Goal: Information Seeking & Learning: Check status

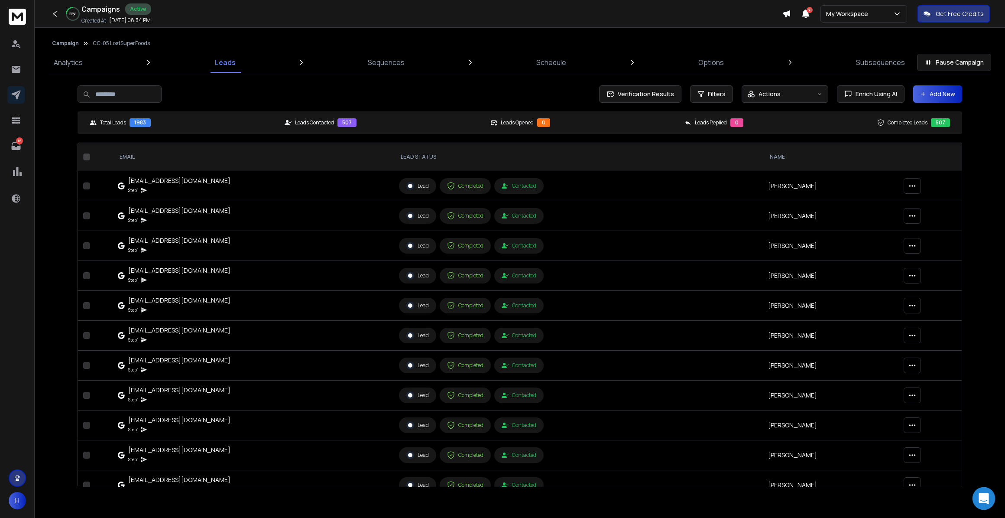
click at [987, 498] on icon "Open Intercom Messenger" at bounding box center [983, 497] width 10 height 11
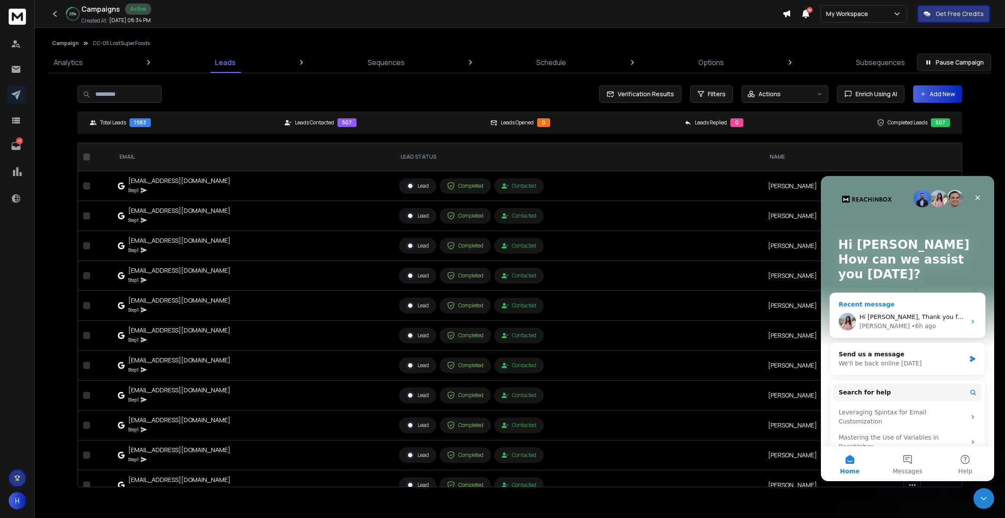
click at [848, 321] on img "Intercom messenger" at bounding box center [847, 321] width 17 height 17
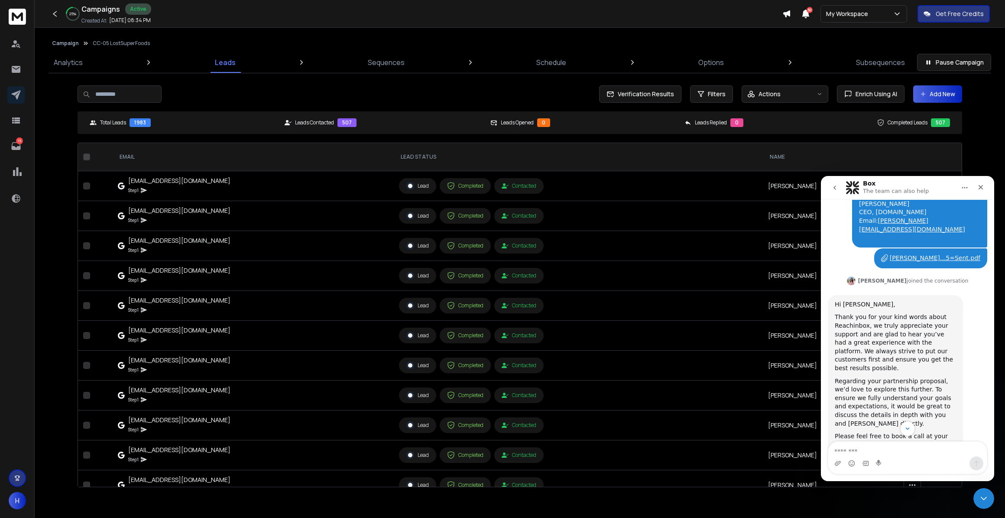
scroll to position [353, 0]
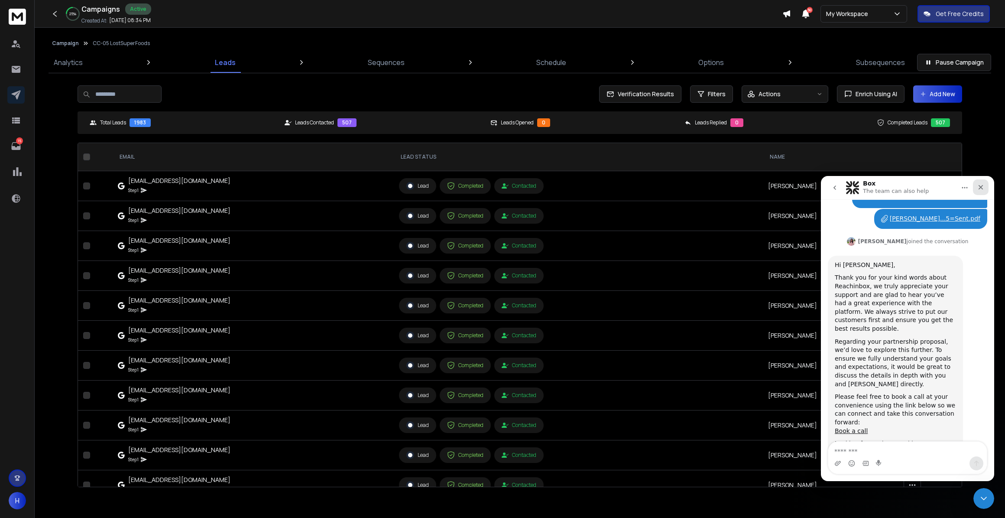
click at [980, 189] on icon "Close" at bounding box center [980, 187] width 7 height 7
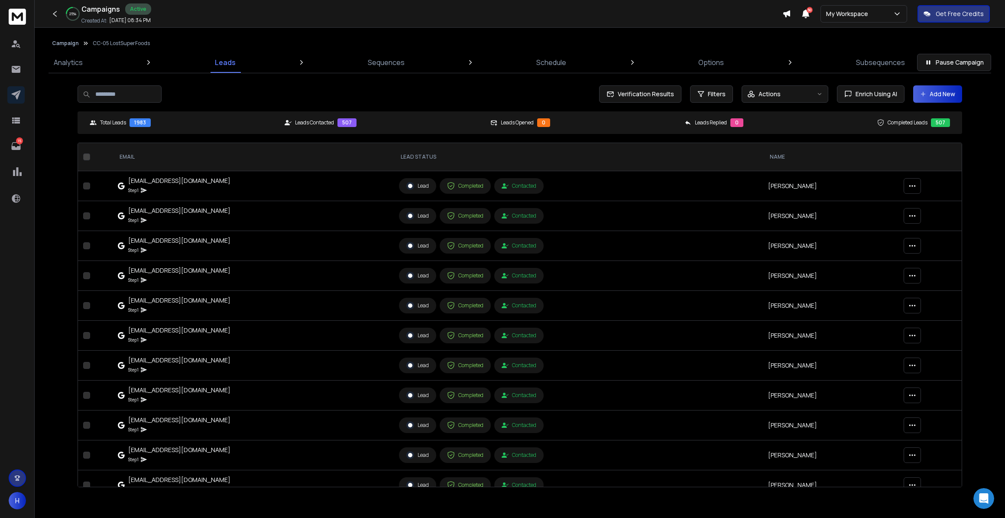
drag, startPoint x: 253, startPoint y: 87, endPoint x: 501, endPoint y: 514, distance: 493.8
click at [491, 496] on div "ReferralStack Unlock AI-powered affiliate growth Lifetime Deals available! Clai…" at bounding box center [502, 259] width 1005 height 518
drag, startPoint x: 442, startPoint y: 258, endPoint x: 431, endPoint y: 138, distance: 120.5
click at [16, 95] on icon at bounding box center [16, 95] width 10 height 10
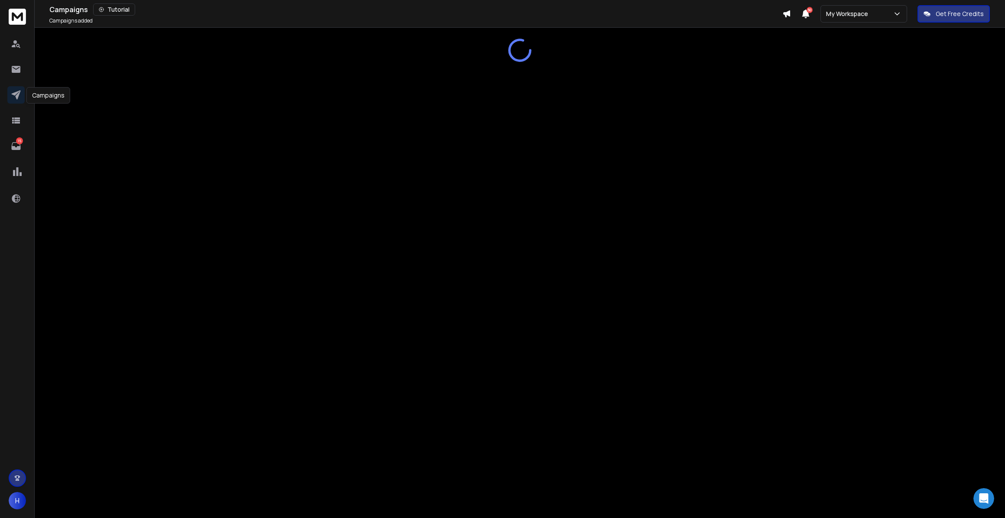
click at [15, 95] on icon at bounding box center [16, 95] width 10 height 10
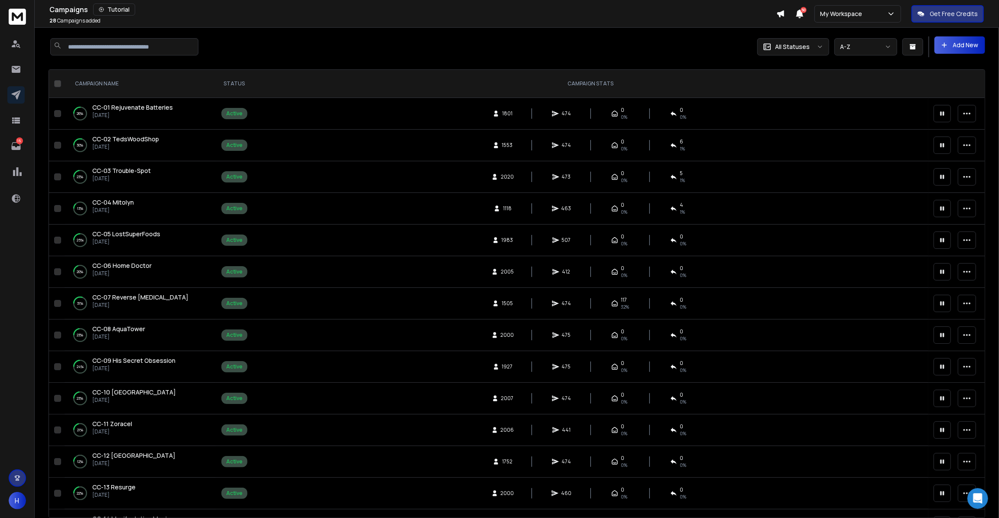
click at [113, 233] on span "CC-05 LostSuperFoods" at bounding box center [126, 234] width 68 height 8
click at [113, 232] on span "CC-05 LostSuperFoods" at bounding box center [126, 234] width 68 height 8
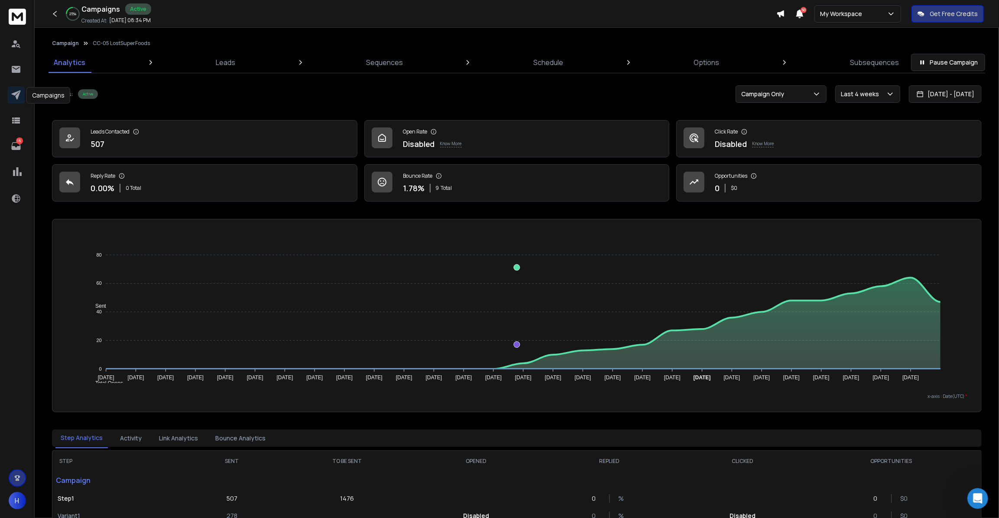
click at [12, 91] on icon at bounding box center [16, 95] width 10 height 10
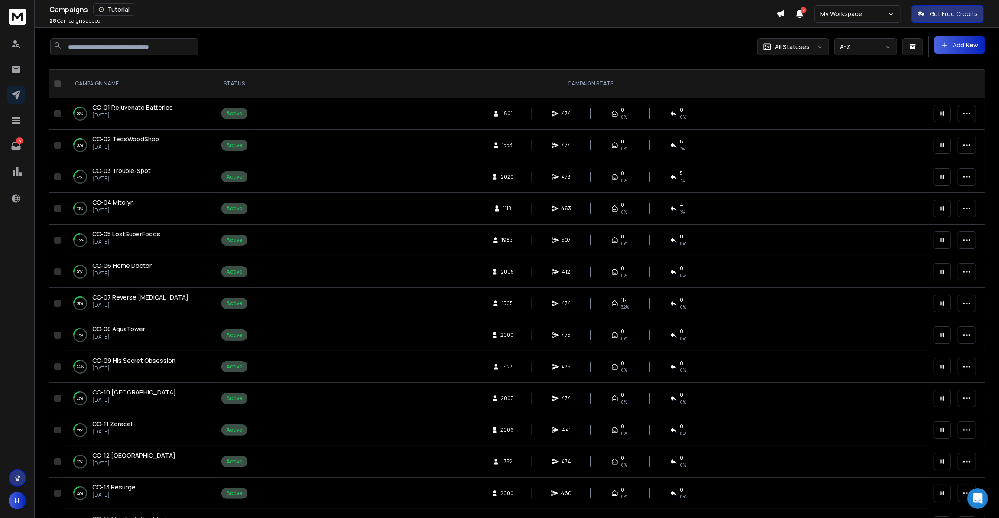
click at [108, 108] on span "CC-01 Rejuvenate Batteries" at bounding box center [132, 107] width 81 height 8
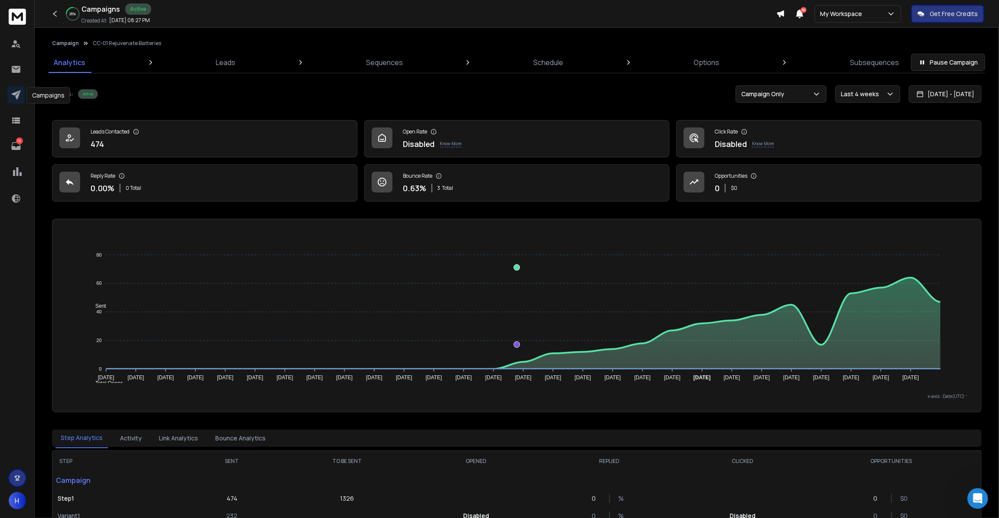
click at [12, 97] on icon at bounding box center [16, 95] width 10 height 10
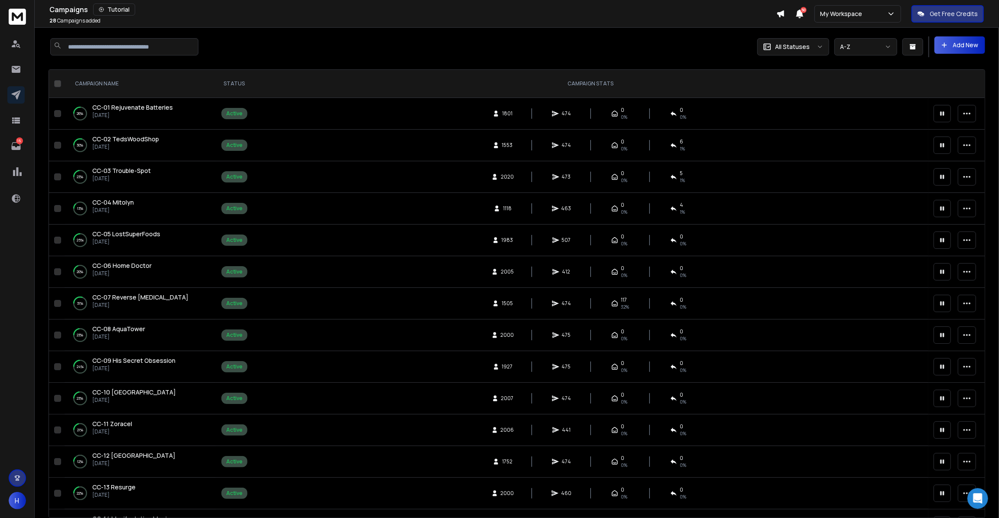
click at [126, 146] on p "[DATE]" at bounding box center [125, 146] width 67 height 7
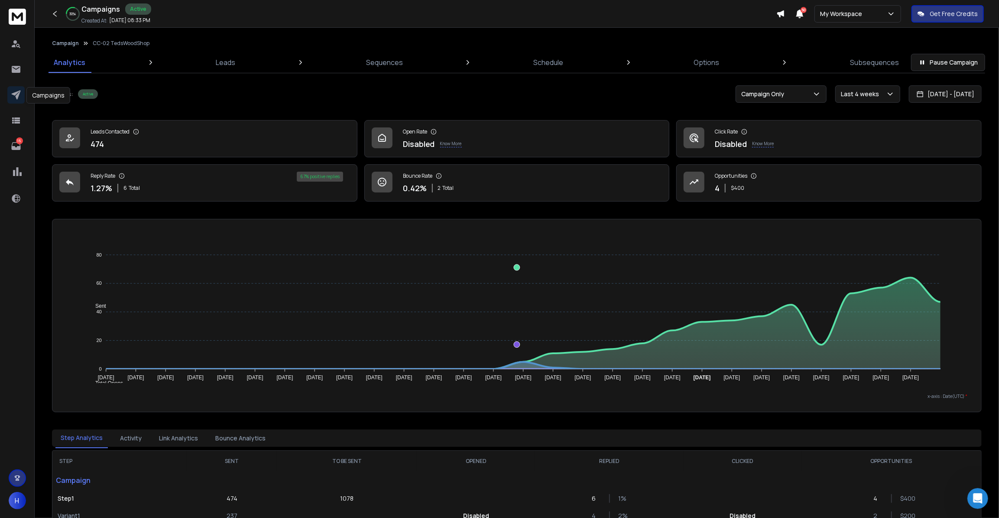
click at [11, 96] on icon at bounding box center [16, 95] width 10 height 10
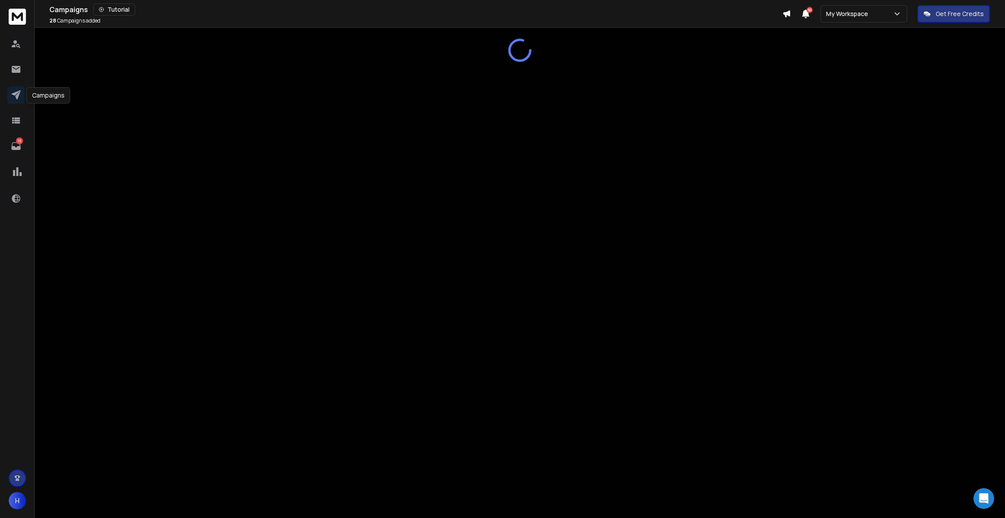
click at [12, 97] on icon at bounding box center [16, 95] width 10 height 10
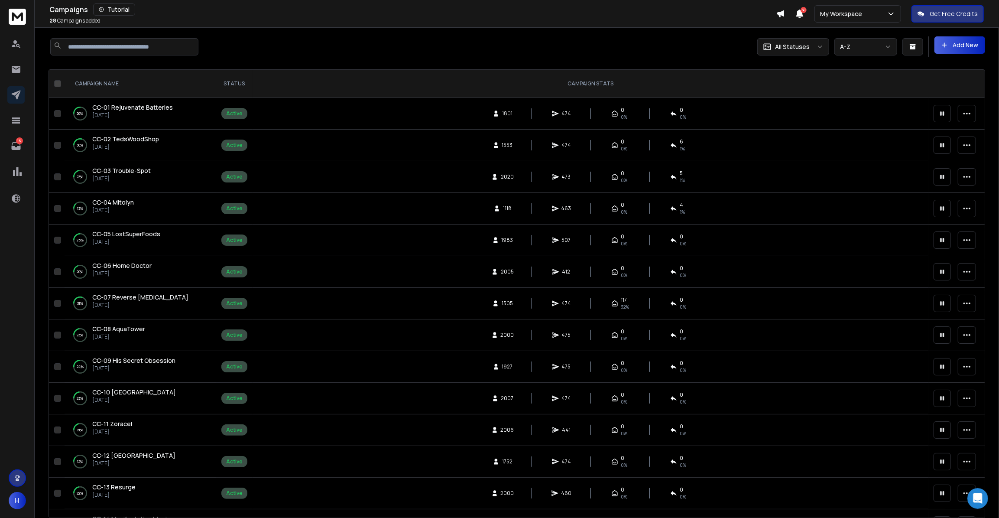
click at [137, 174] on span "CC-03 Trouble-Spot" at bounding box center [121, 170] width 58 height 8
click at [138, 173] on span "CC-03 Trouble-Spot" at bounding box center [121, 170] width 58 height 8
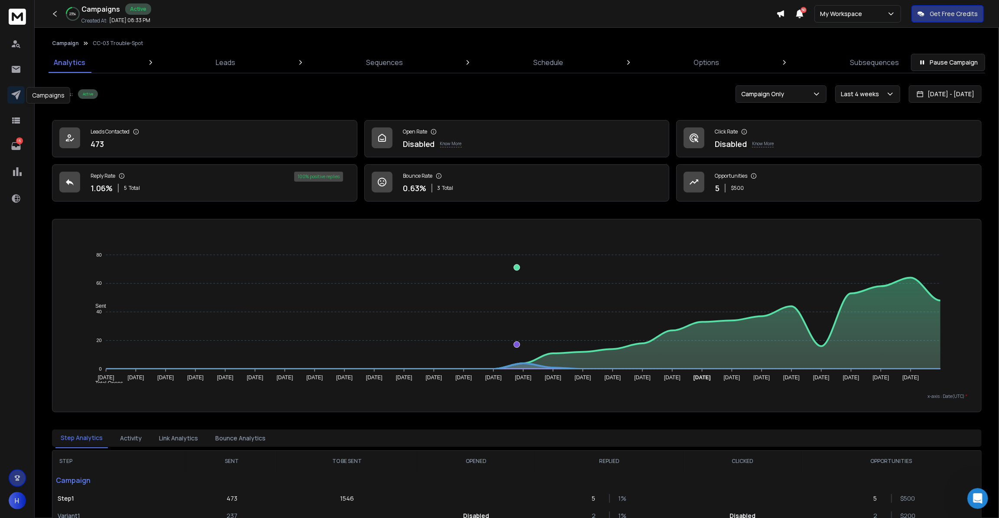
click at [17, 97] on icon at bounding box center [15, 95] width 9 height 9
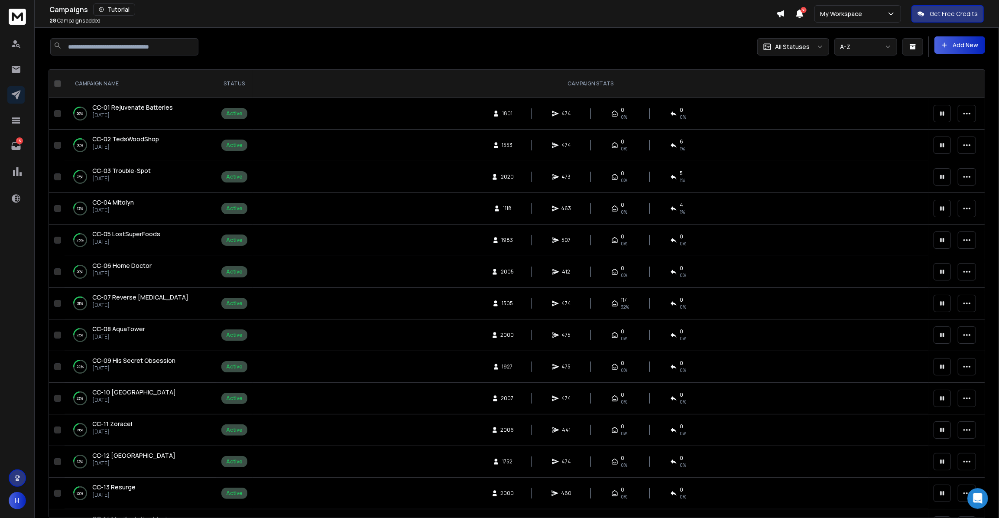
click at [126, 198] on span "CC-04 Mitolyn" at bounding box center [113, 202] width 42 height 8
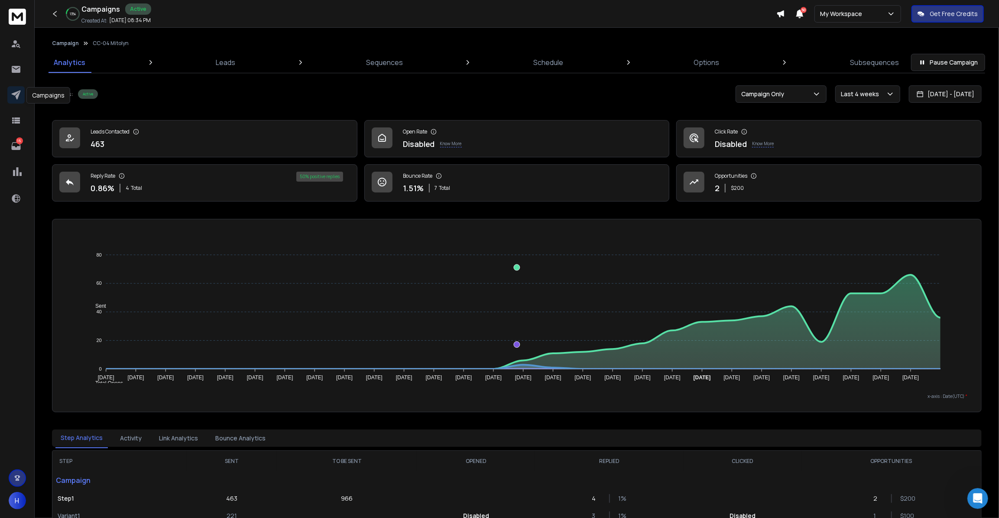
click at [18, 93] on icon at bounding box center [15, 95] width 9 height 9
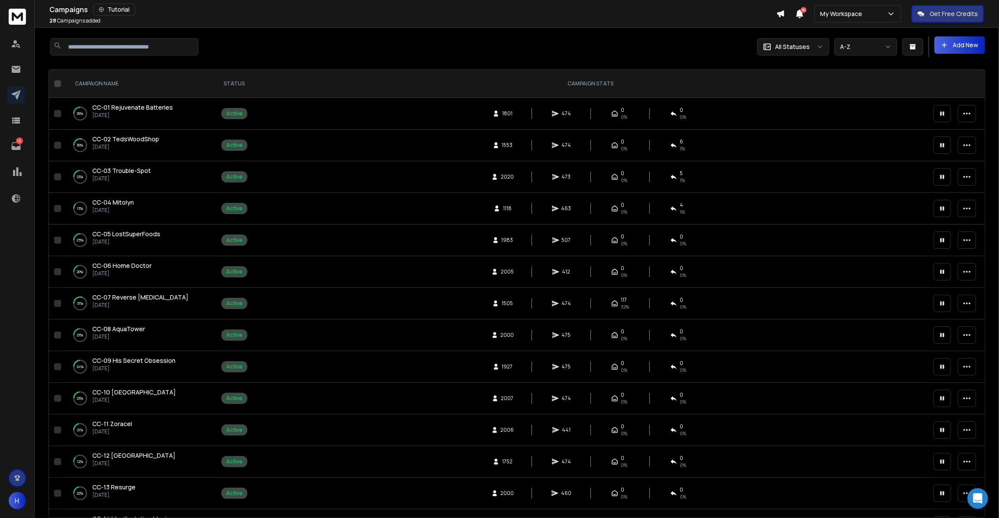
click at [135, 271] on p "[DATE]" at bounding box center [121, 273] width 59 height 7
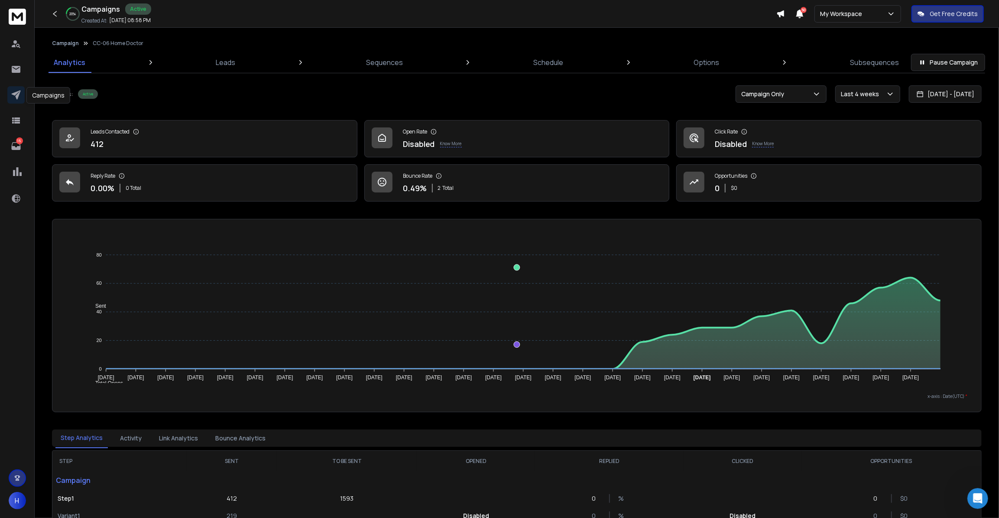
click at [13, 94] on icon at bounding box center [15, 95] width 9 height 9
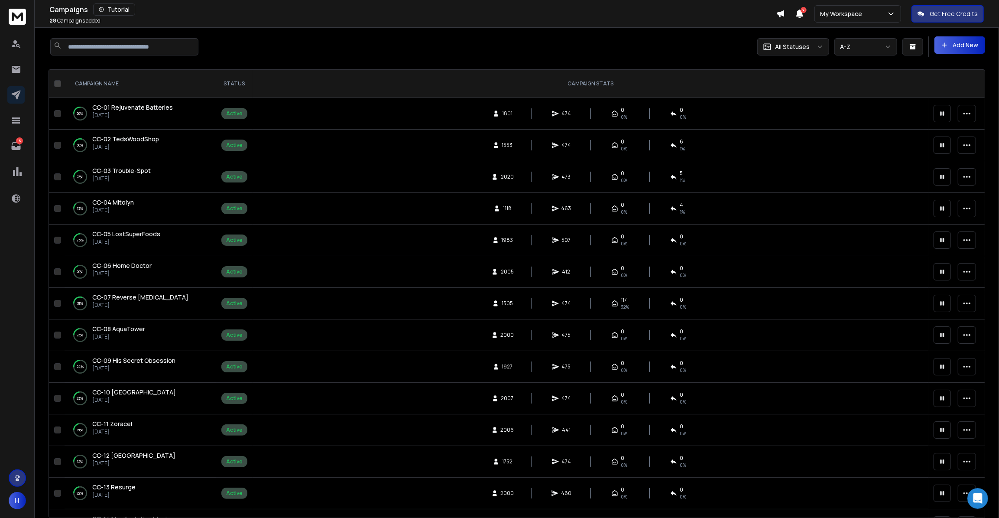
click at [140, 295] on span "CC-07 Reverse [MEDICAL_DATA]" at bounding box center [140, 297] width 96 height 8
click at [141, 294] on span "CC-07 Reverse [MEDICAL_DATA]" at bounding box center [140, 297] width 96 height 8
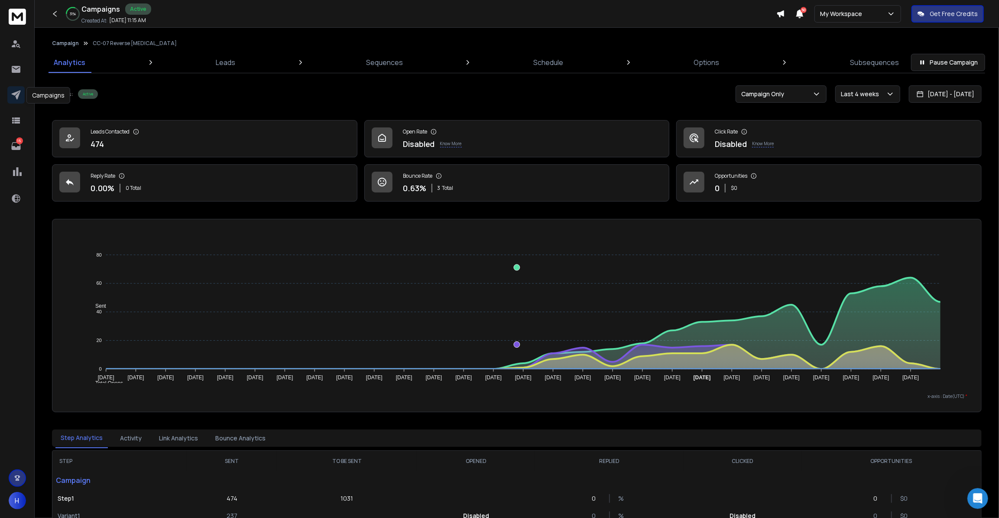
click at [15, 98] on icon at bounding box center [16, 95] width 10 height 10
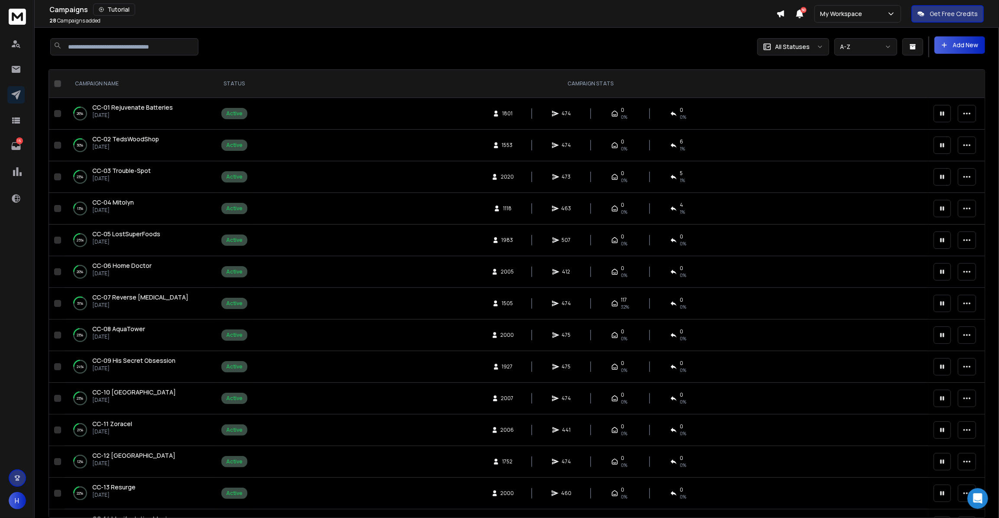
click at [135, 363] on span "CC-09 His Secret Obsession" at bounding box center [133, 360] width 83 height 8
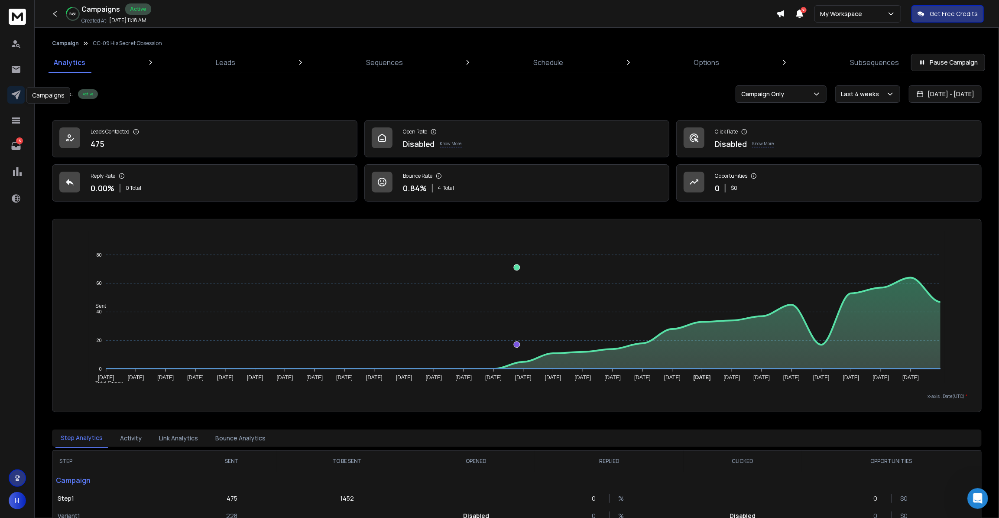
click at [13, 93] on icon at bounding box center [15, 95] width 9 height 9
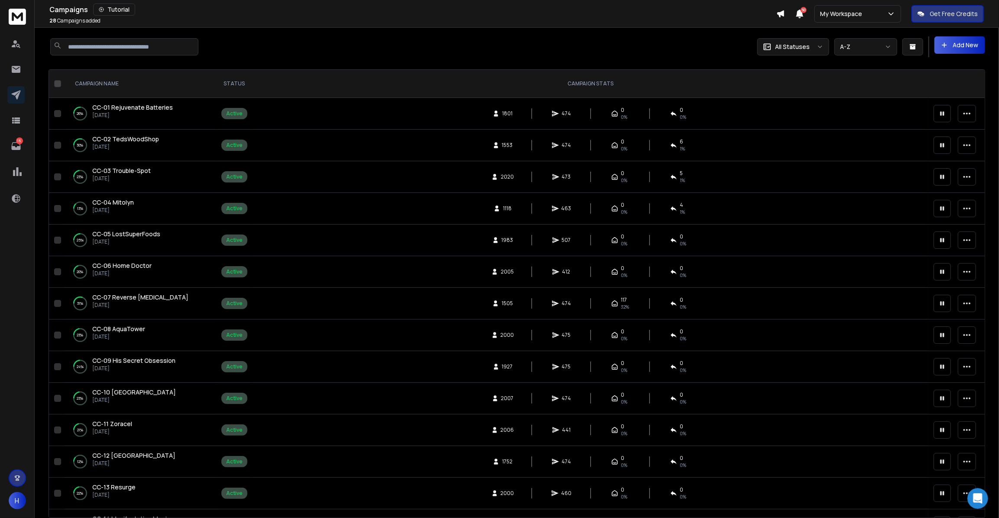
click at [121, 386] on td "23 % CC-10 [GEOGRAPHIC_DATA] [DATE]" at bounding box center [141, 398] width 152 height 32
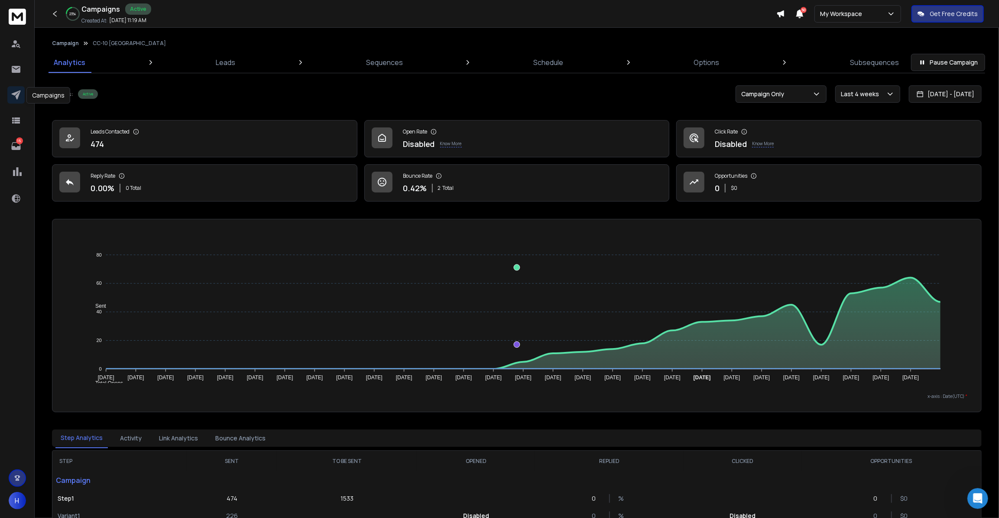
click at [18, 96] on icon at bounding box center [15, 95] width 9 height 9
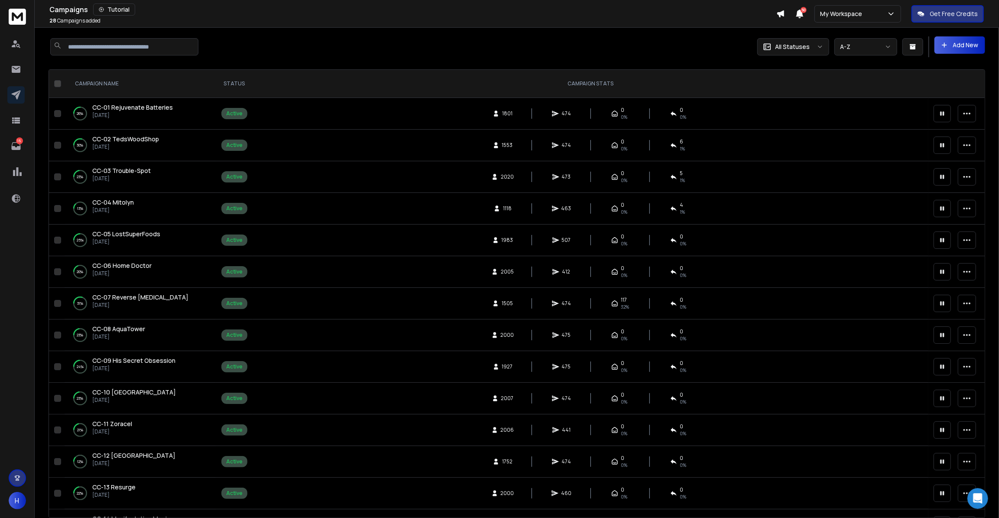
click at [125, 420] on span "CC-11 Zoracel" at bounding box center [112, 423] width 40 height 8
click at [126, 419] on span "CC-11 Zoracel" at bounding box center [112, 423] width 40 height 8
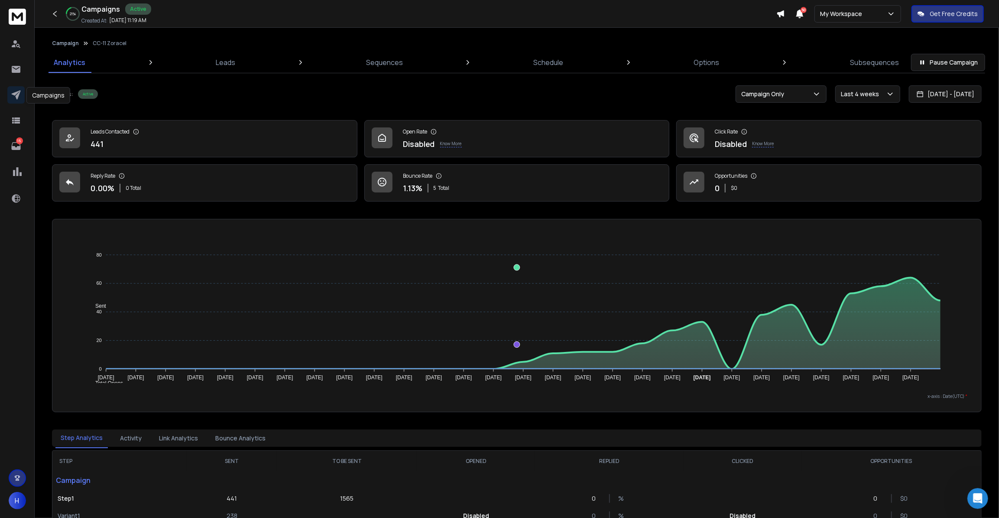
click at [16, 91] on icon at bounding box center [16, 95] width 10 height 10
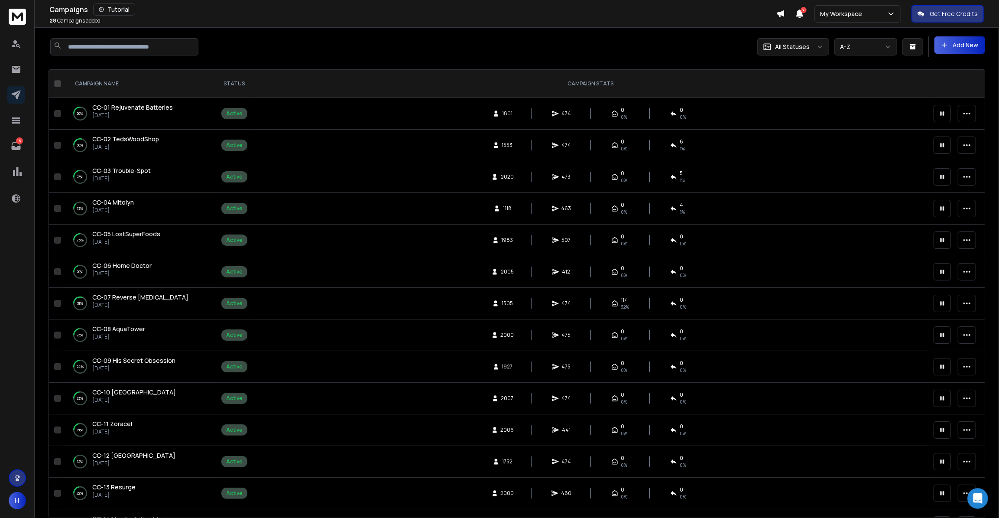
click at [152, 453] on div "12 % CC-12 [GEOGRAPHIC_DATA] [DATE]" at bounding box center [140, 461] width 134 height 21
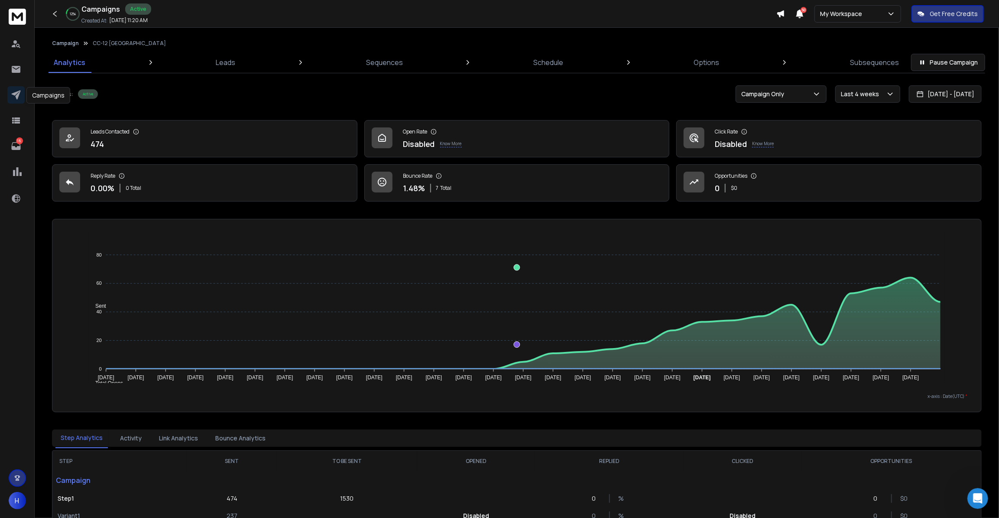
click at [13, 93] on icon at bounding box center [15, 95] width 9 height 9
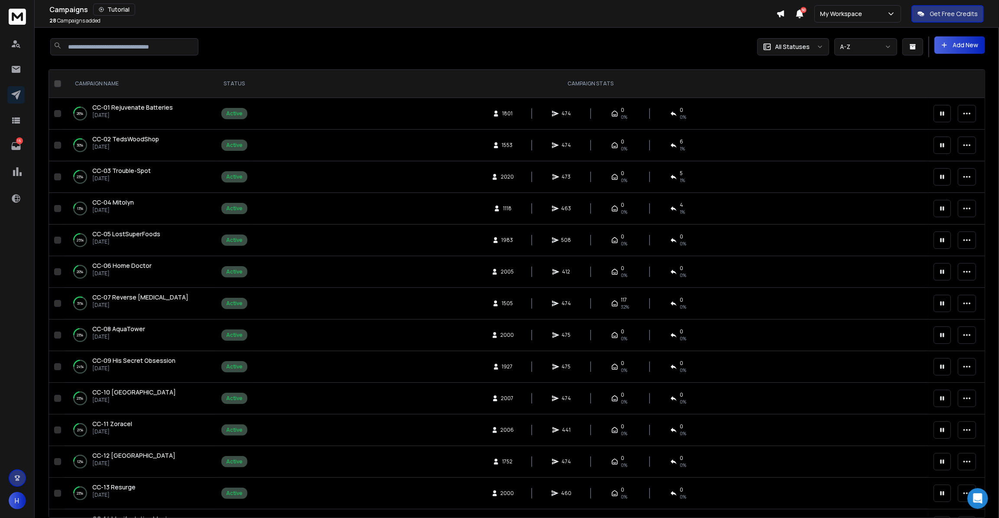
click at [126, 458] on link "CC-12 [GEOGRAPHIC_DATA]" at bounding box center [133, 455] width 83 height 9
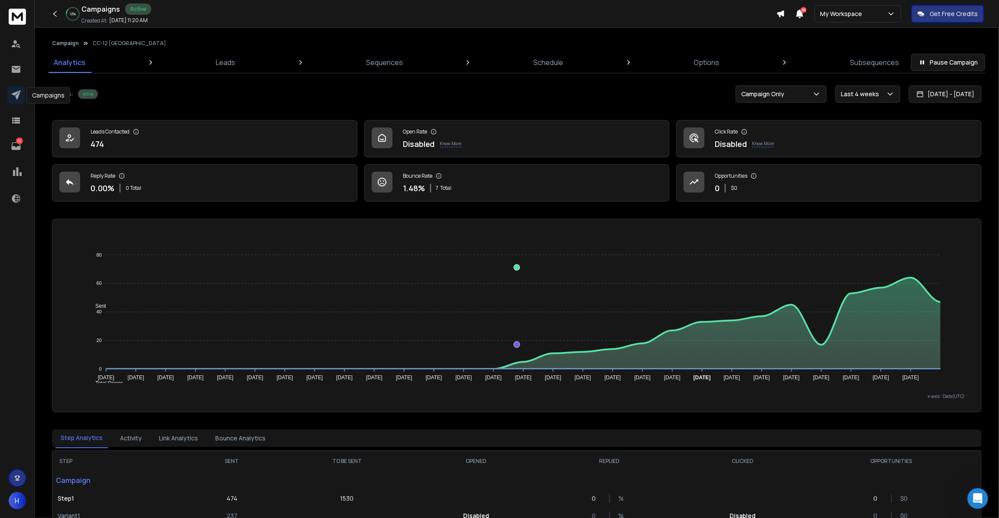
click at [17, 93] on icon at bounding box center [15, 95] width 9 height 9
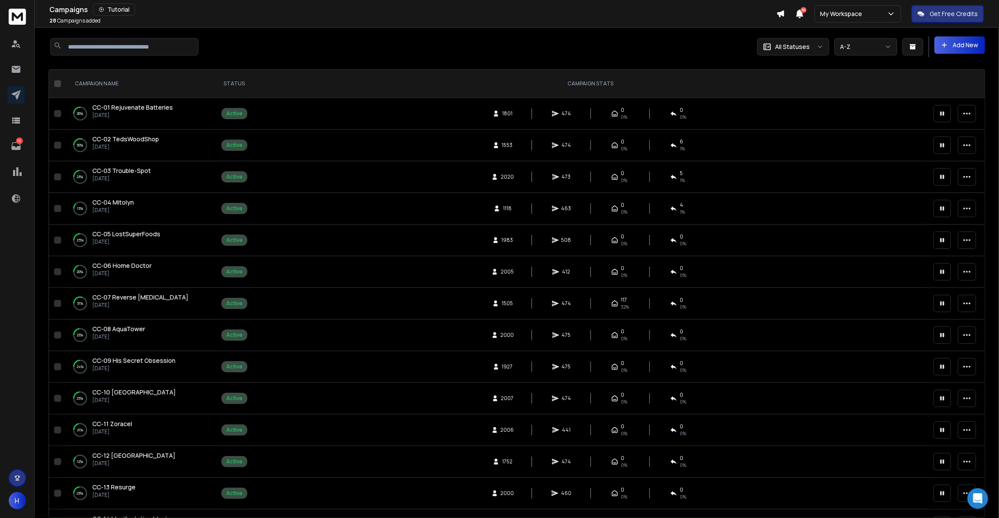
scroll to position [78, 0]
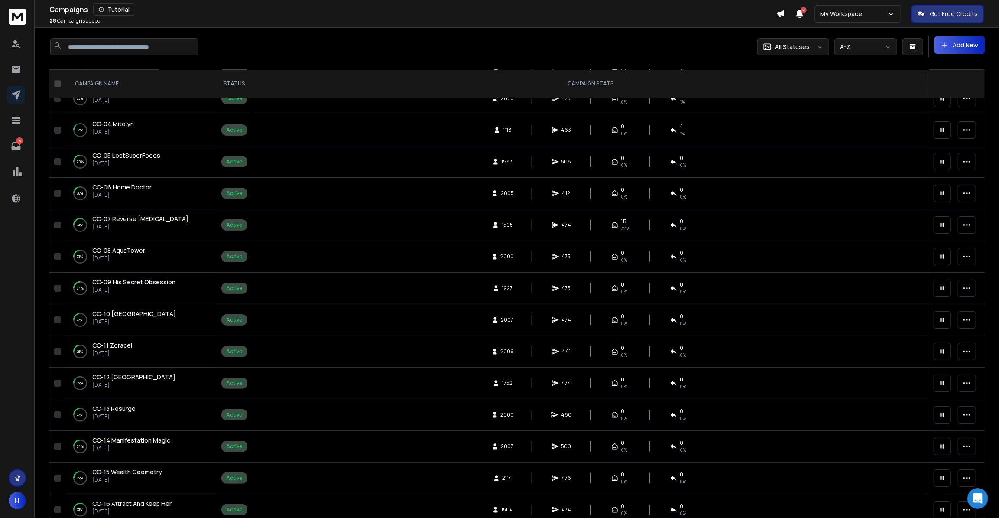
click at [120, 410] on span "CC-13 Resurge" at bounding box center [113, 408] width 43 height 8
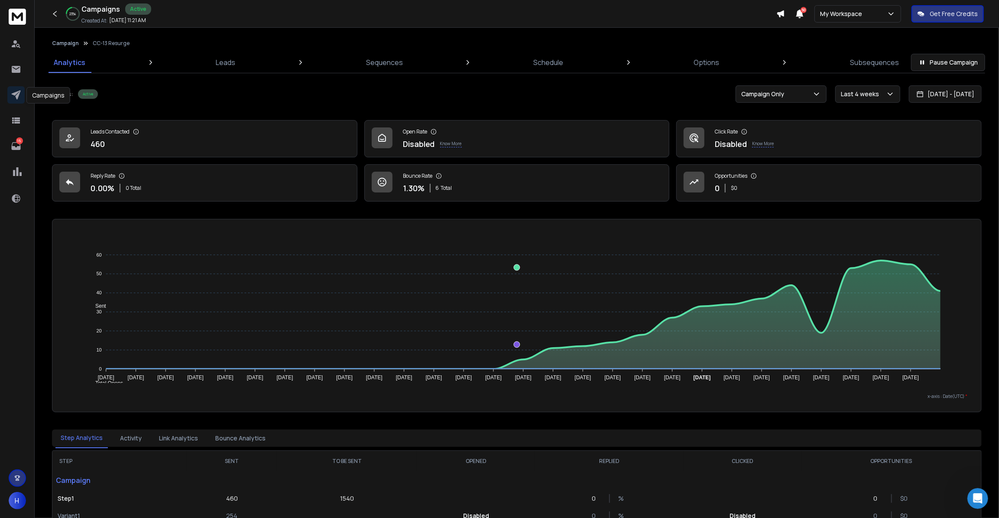
click at [14, 97] on icon at bounding box center [16, 95] width 10 height 10
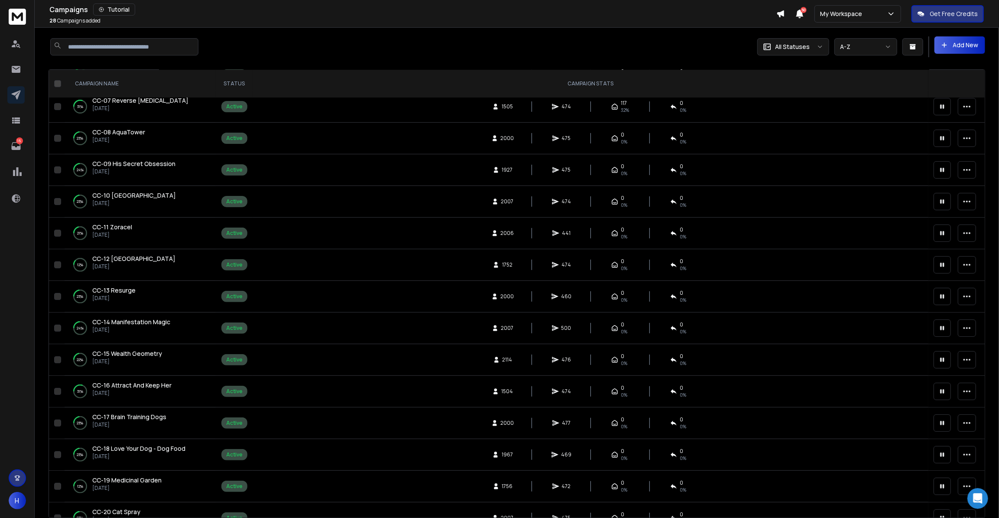
scroll to position [236, 0]
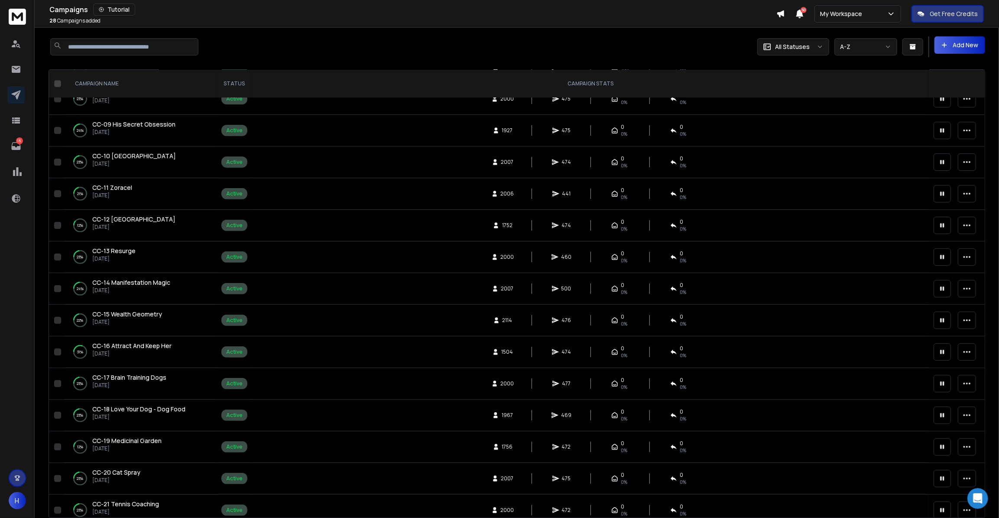
click at [145, 287] on p "[DATE]" at bounding box center [131, 290] width 78 height 7
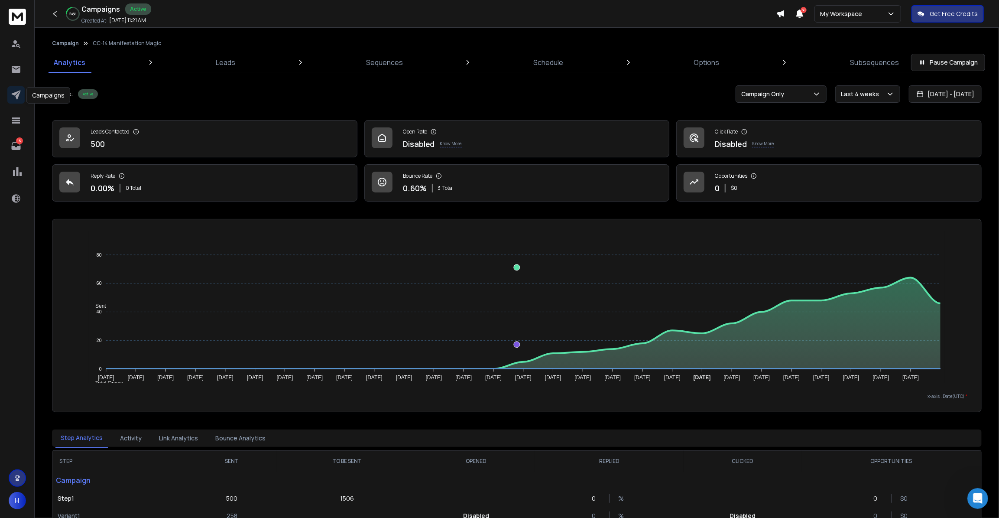
click at [21, 99] on icon at bounding box center [16, 95] width 10 height 10
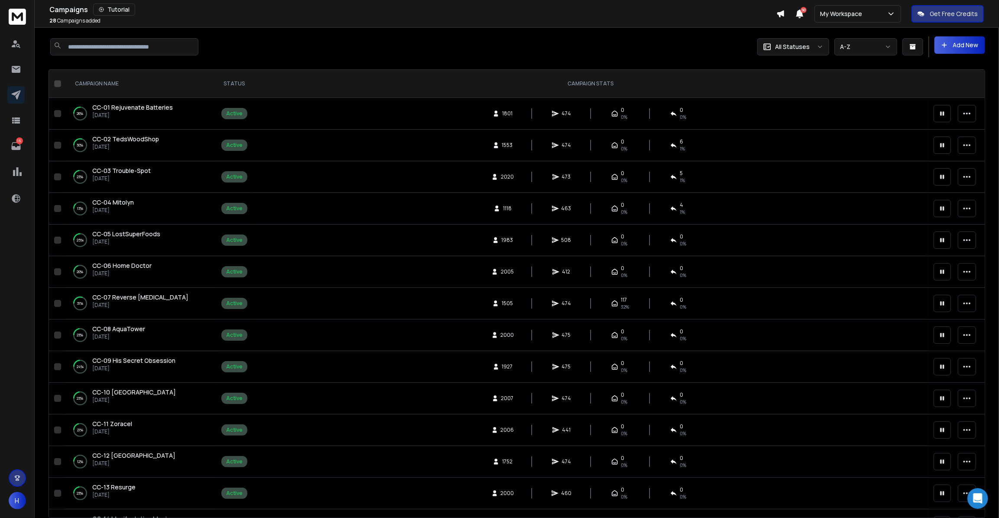
scroll to position [118, 0]
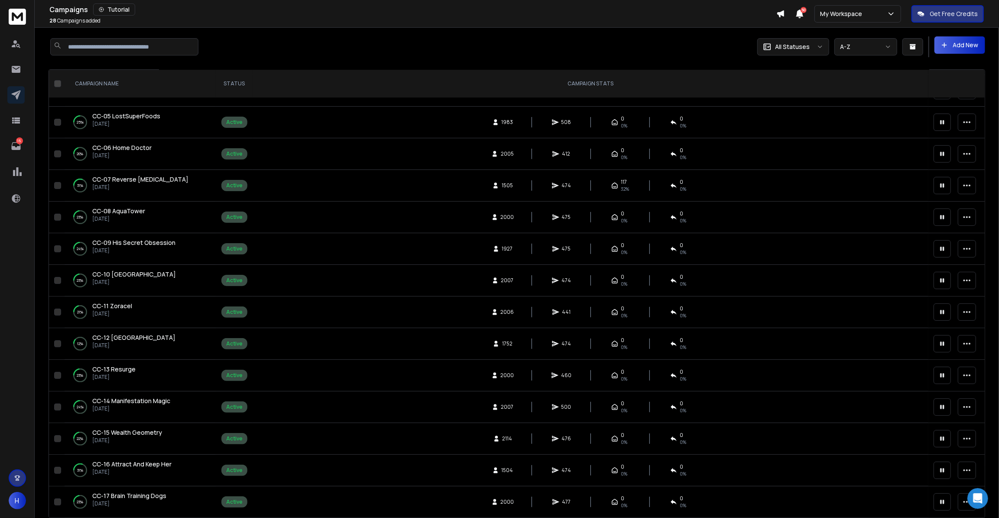
click at [134, 465] on span "CC-16 Attract And Keep Her" at bounding box center [131, 464] width 79 height 8
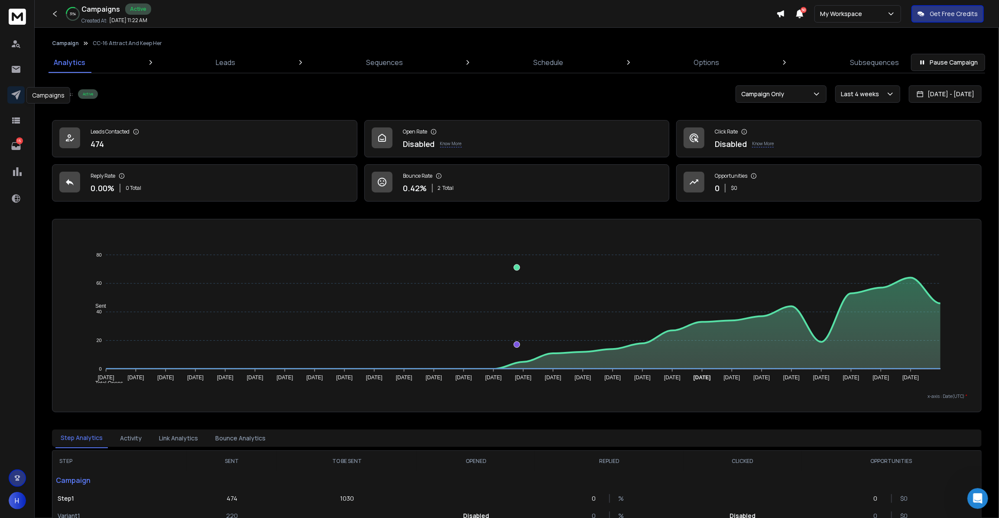
click at [13, 96] on icon at bounding box center [16, 95] width 10 height 10
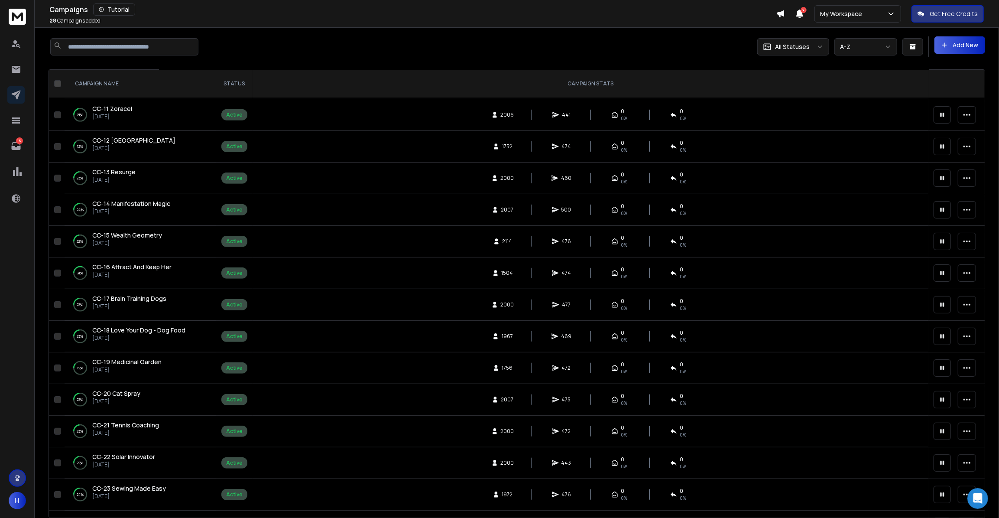
scroll to position [354, 0]
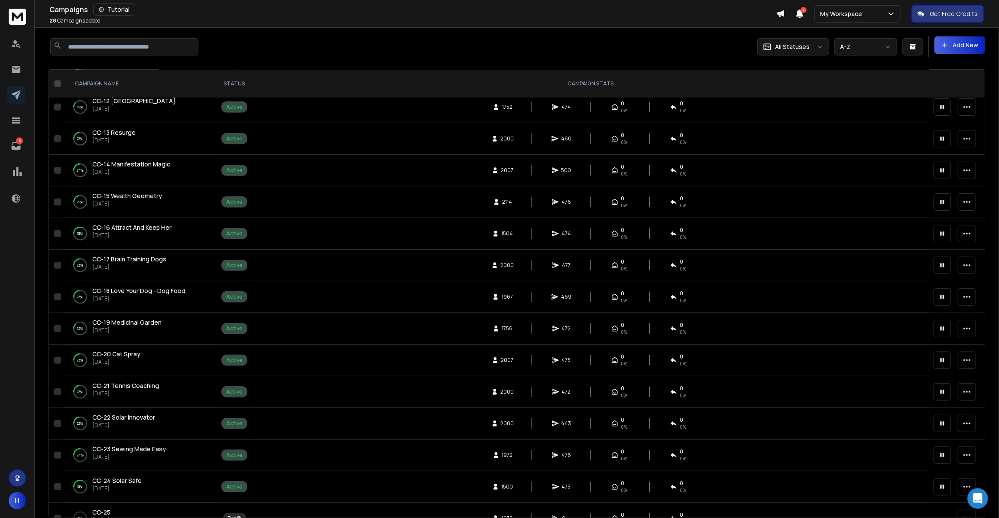
click at [132, 299] on p "[DATE]" at bounding box center [138, 298] width 93 height 7
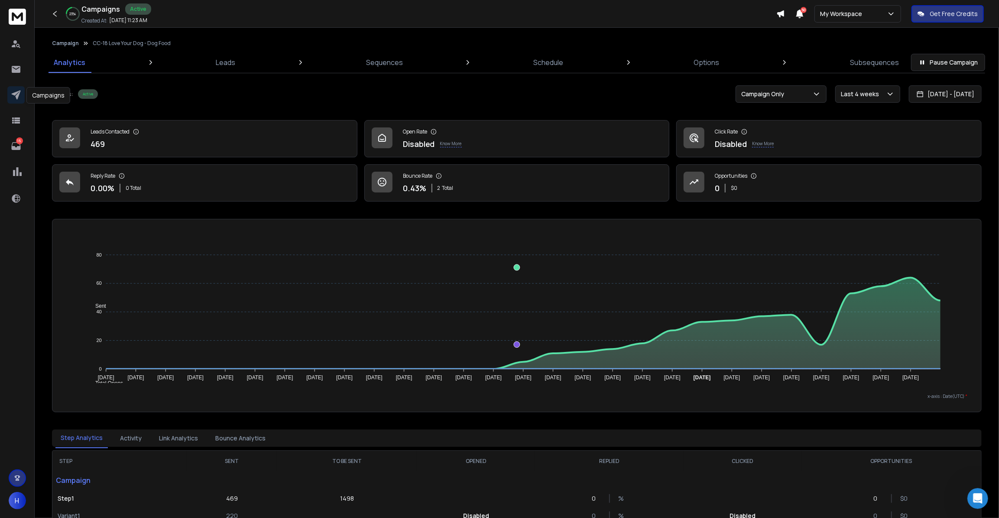
click at [13, 95] on icon at bounding box center [15, 95] width 9 height 9
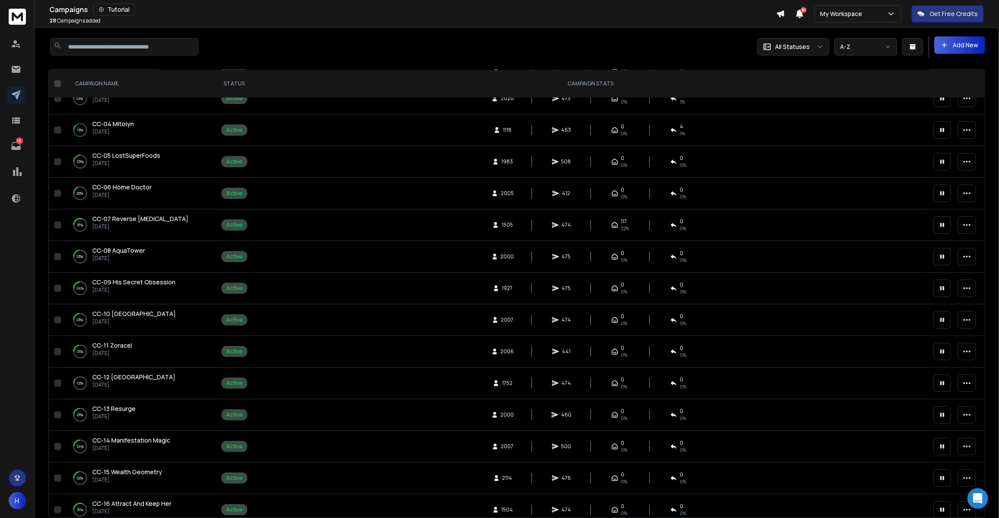
scroll to position [236, 0]
click at [118, 441] on span "CC-19 Medicinal Garden" at bounding box center [126, 440] width 69 height 8
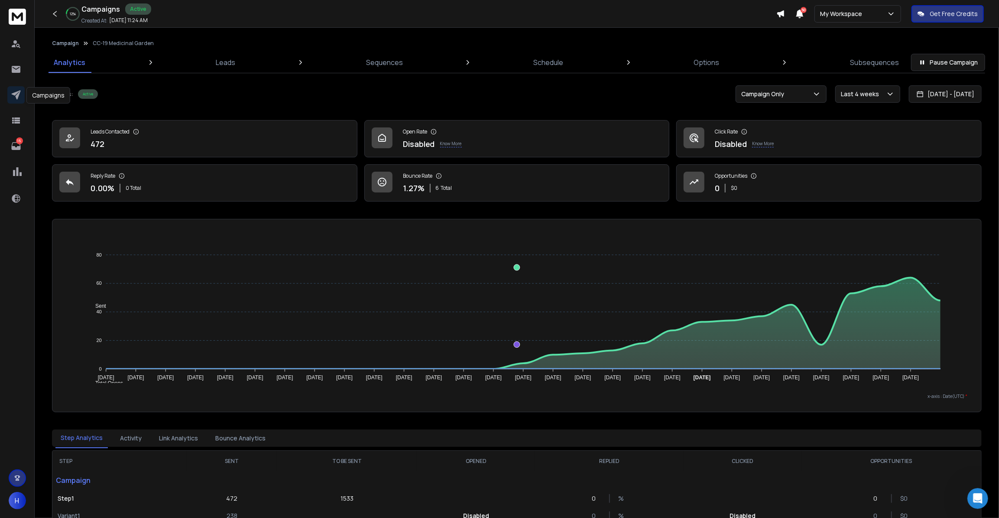
click at [15, 95] on icon at bounding box center [15, 95] width 9 height 9
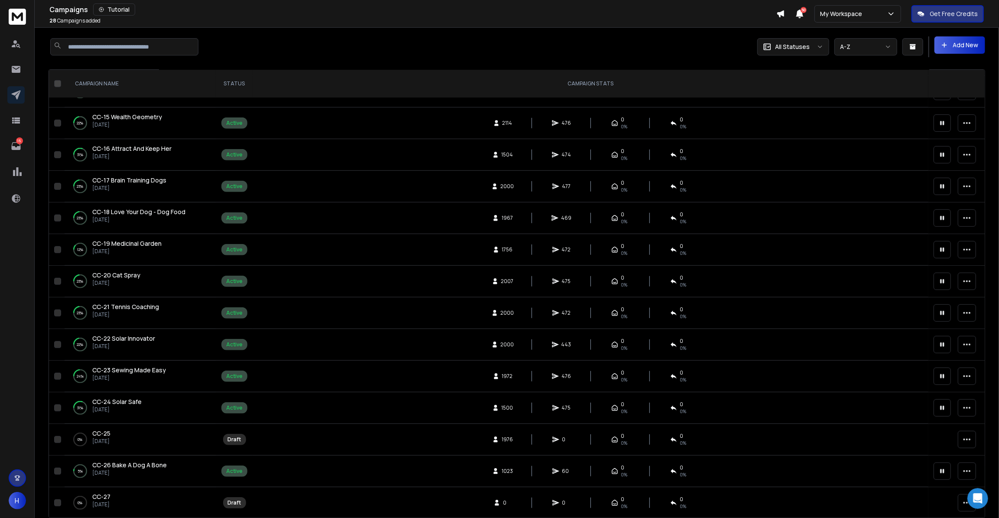
scroll to position [471, 0]
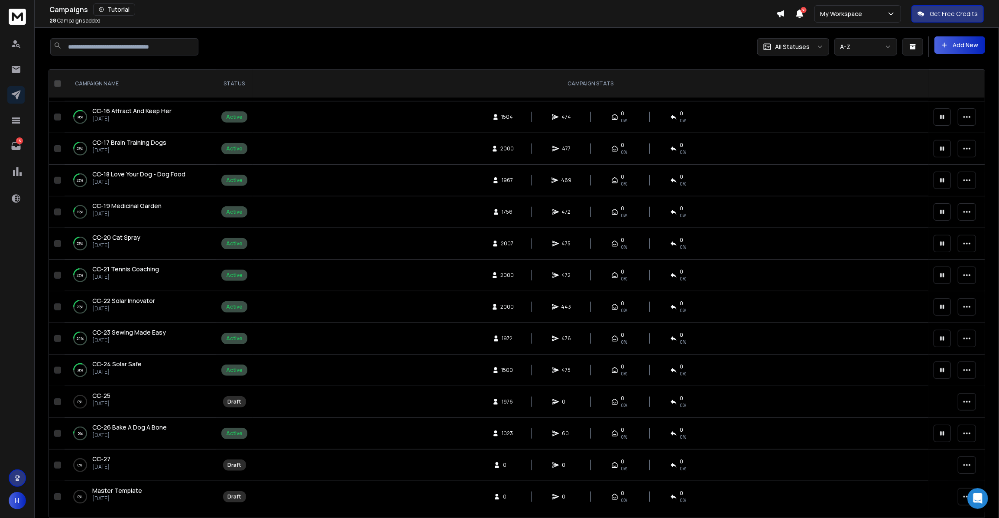
click at [130, 242] on p "[DATE]" at bounding box center [116, 245] width 48 height 7
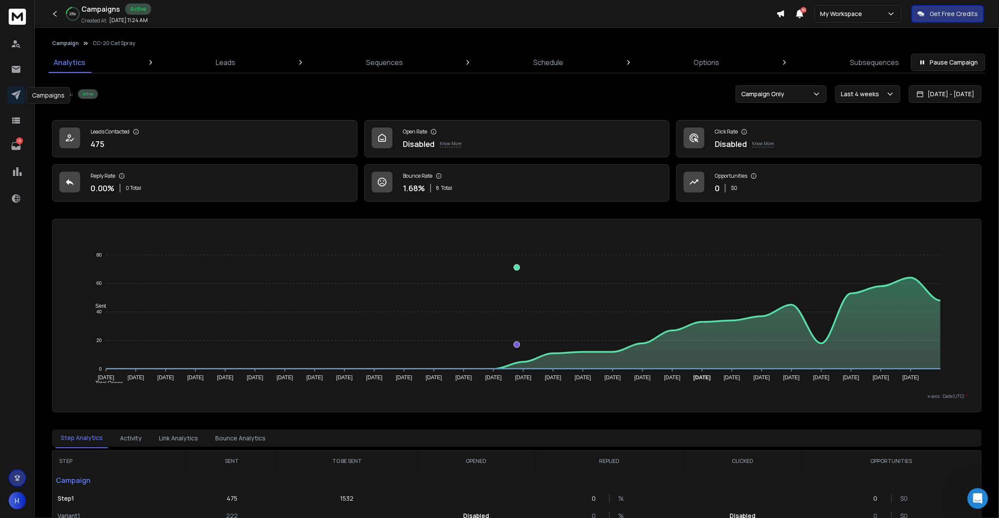
click at [12, 93] on icon at bounding box center [16, 95] width 10 height 10
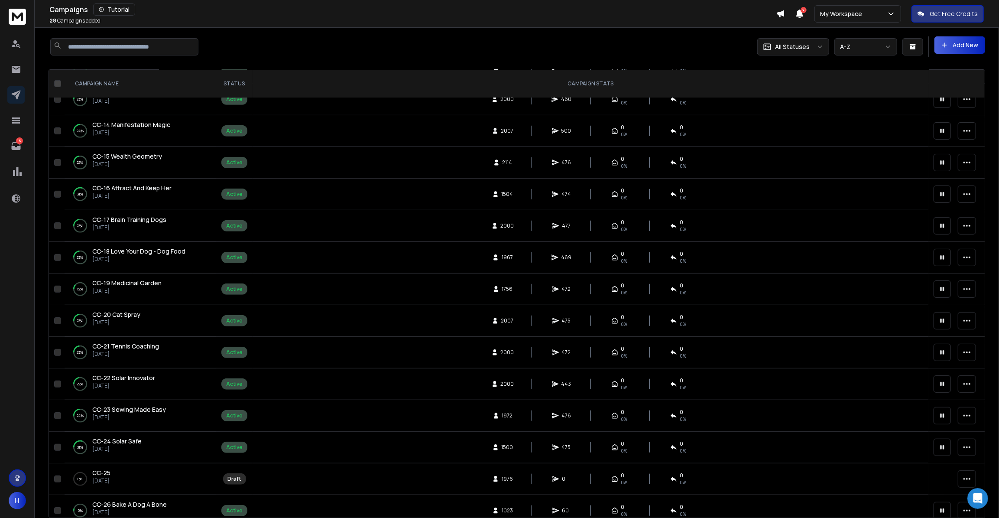
scroll to position [433, 0]
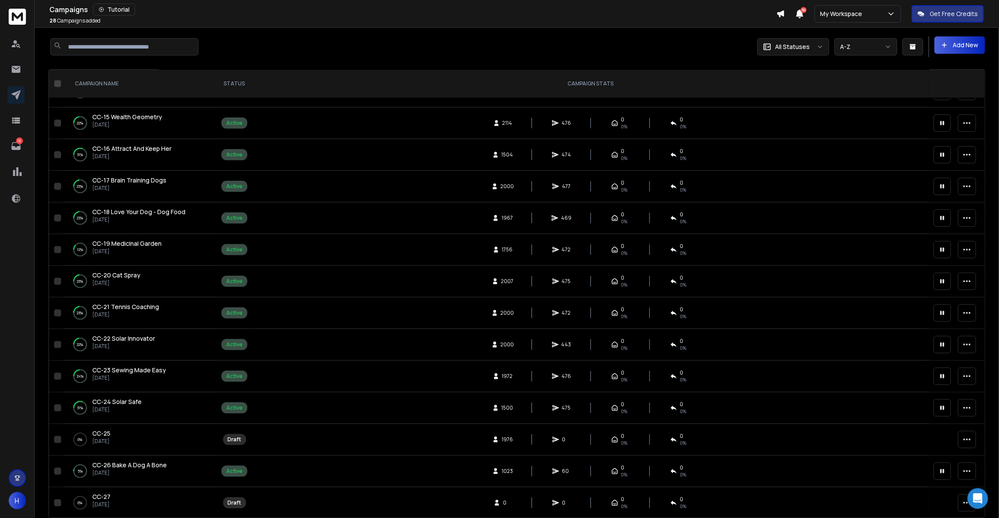
click at [120, 312] on p "[DATE]" at bounding box center [125, 314] width 67 height 7
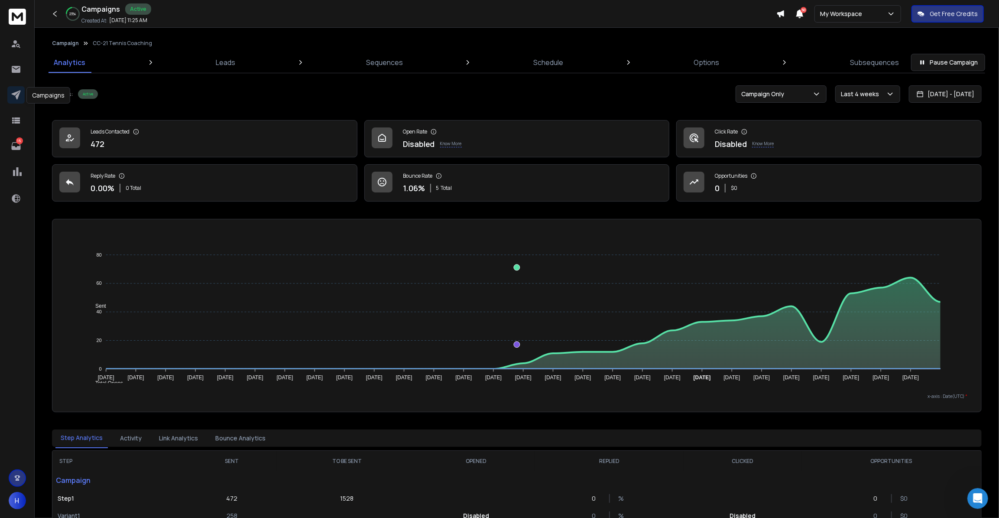
click at [19, 98] on icon at bounding box center [16, 95] width 10 height 10
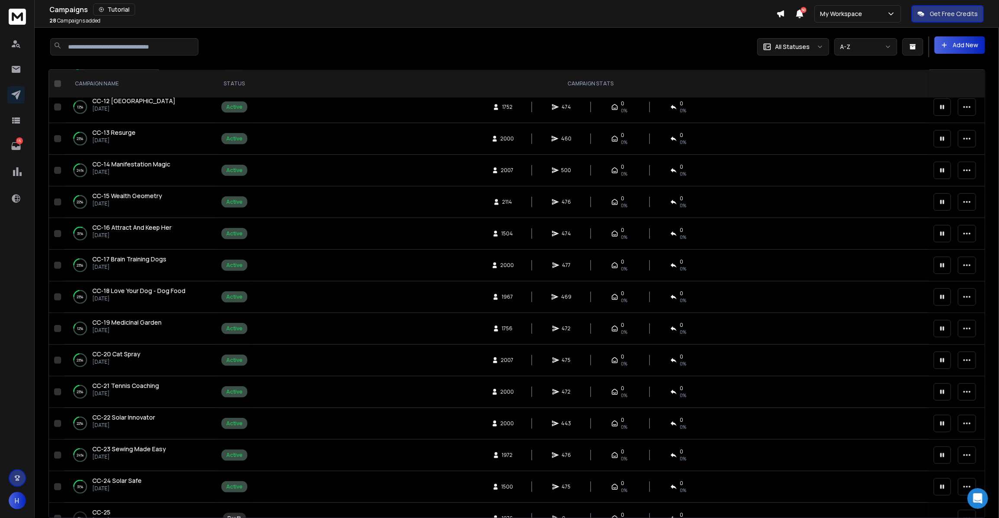
scroll to position [471, 0]
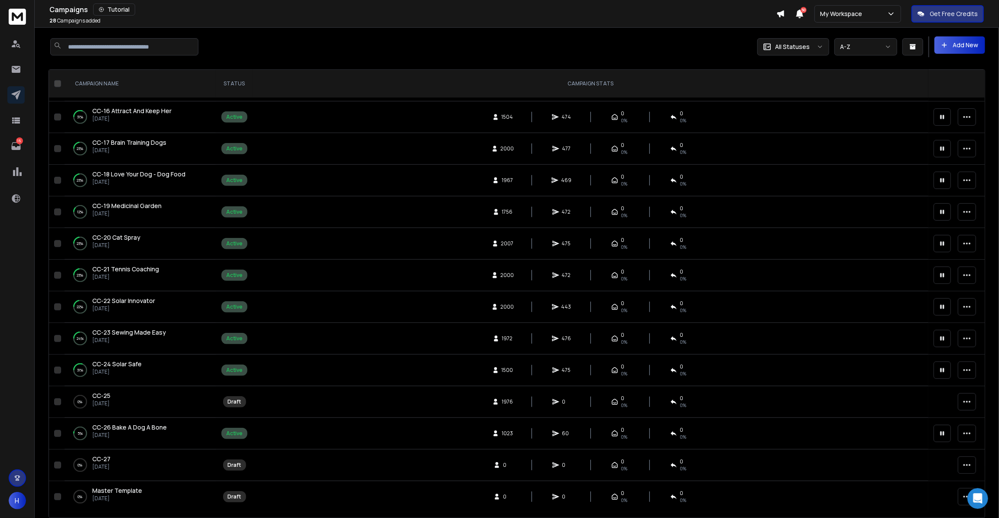
click at [111, 297] on span "CC-22 Solar Innovator" at bounding box center [123, 300] width 63 height 8
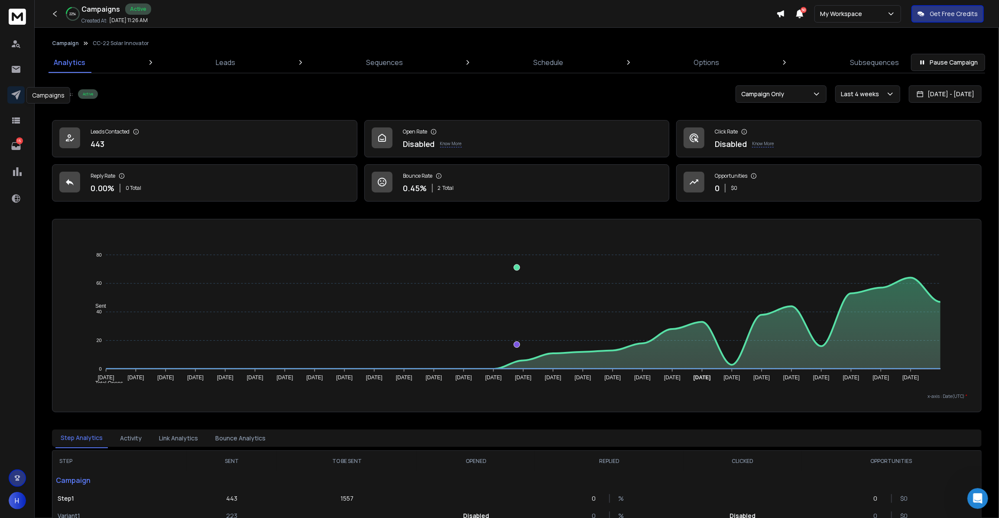
click at [19, 95] on icon at bounding box center [16, 95] width 10 height 10
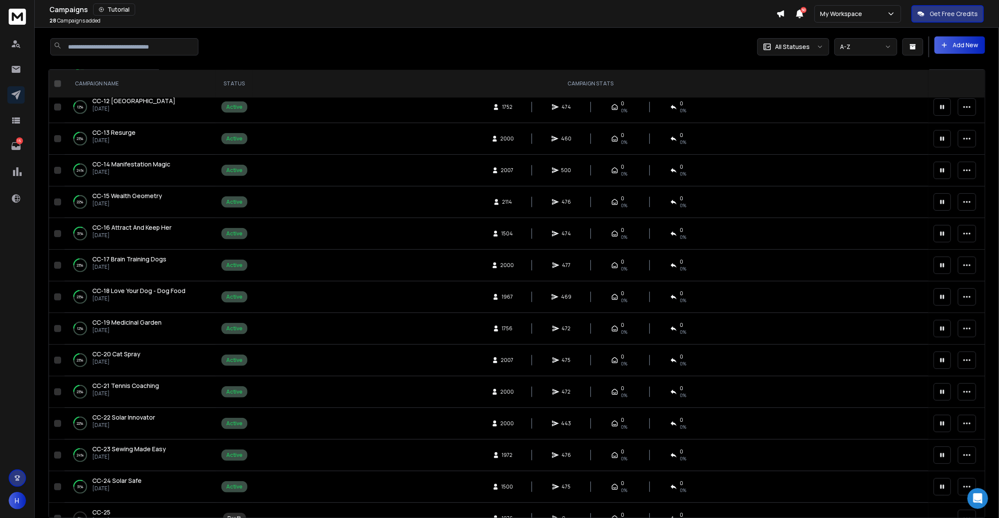
scroll to position [394, 0]
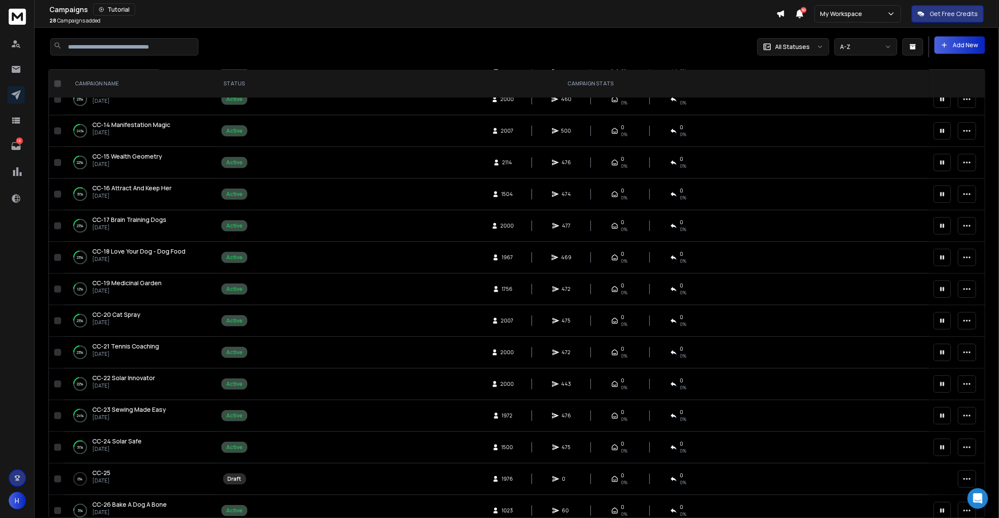
click at [124, 409] on span "CC-23 Sewing Made Easy" at bounding box center [129, 409] width 74 height 8
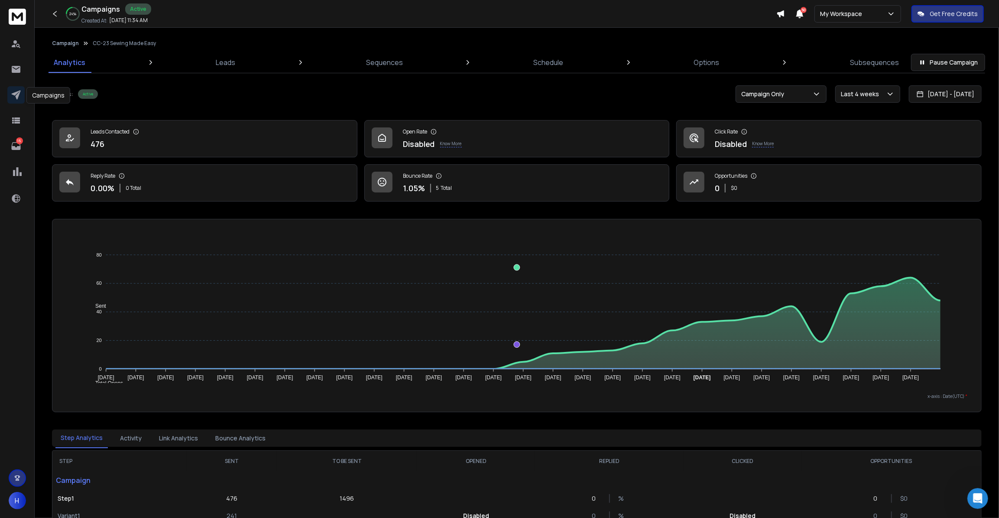
click at [14, 94] on icon at bounding box center [15, 95] width 9 height 9
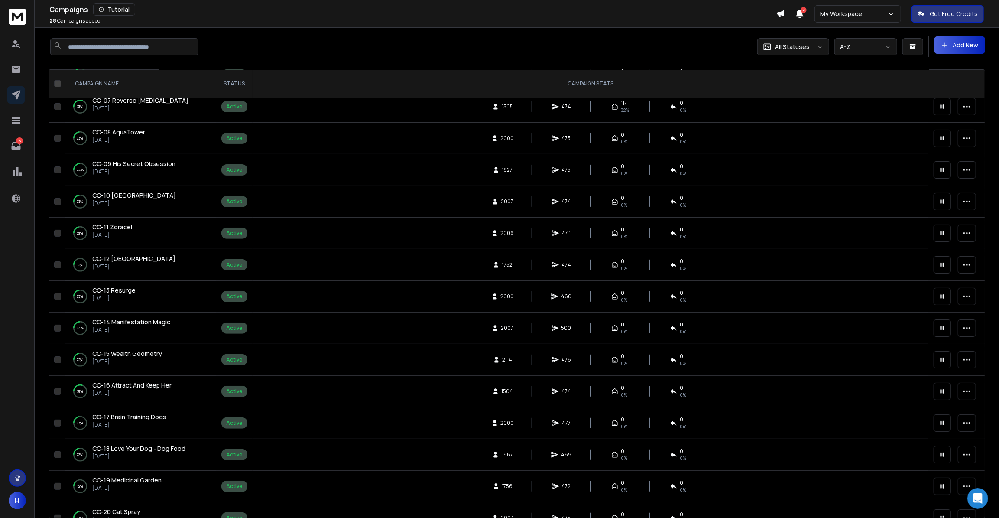
scroll to position [471, 0]
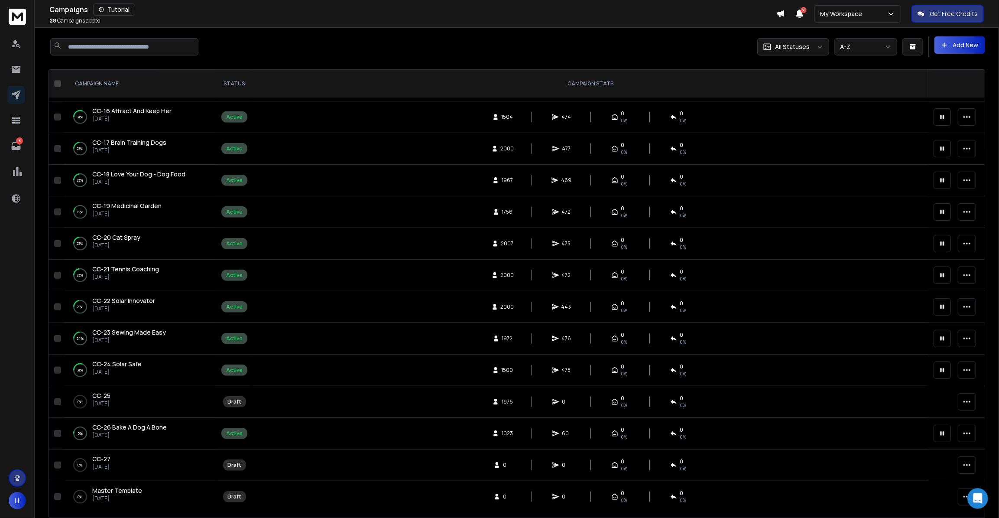
click at [123, 363] on span "CC-24 Solar Safe" at bounding box center [116, 364] width 49 height 8
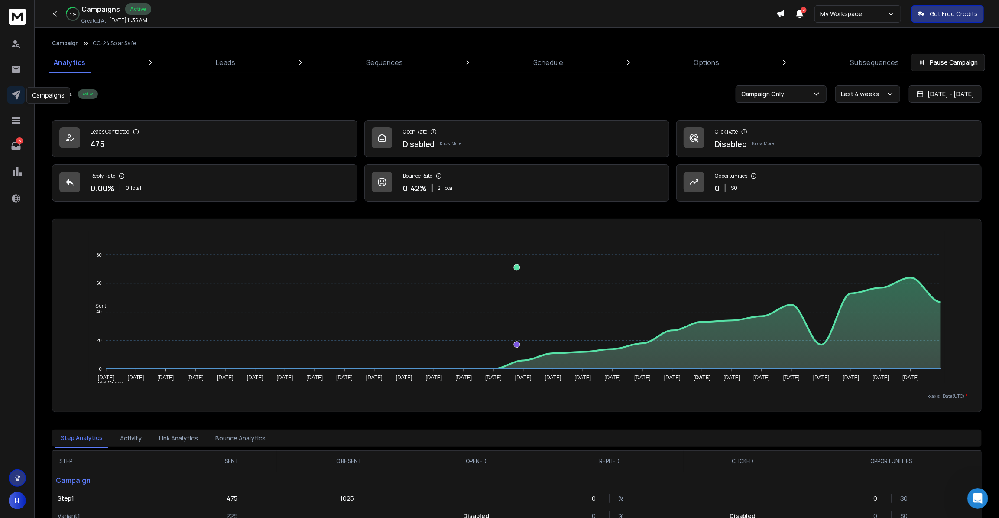
click at [13, 95] on icon at bounding box center [16, 95] width 10 height 10
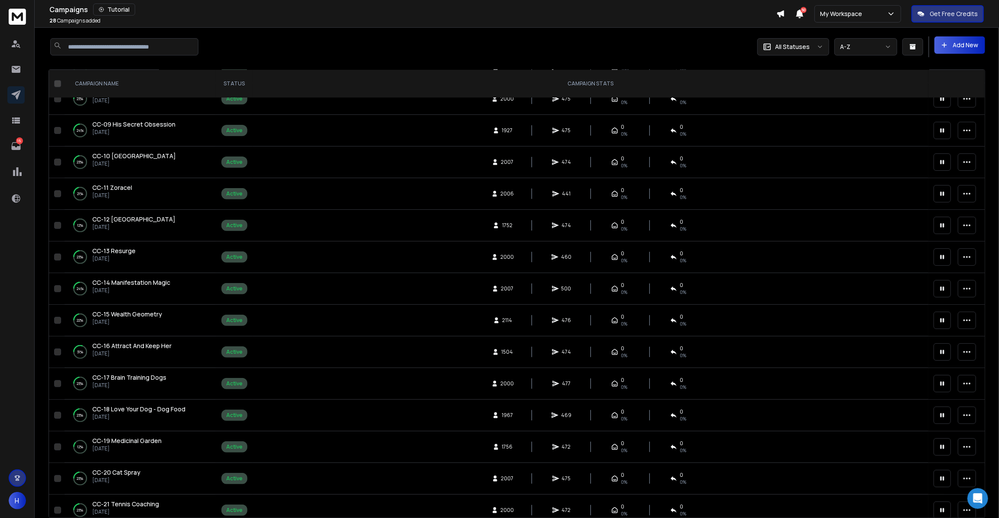
scroll to position [471, 0]
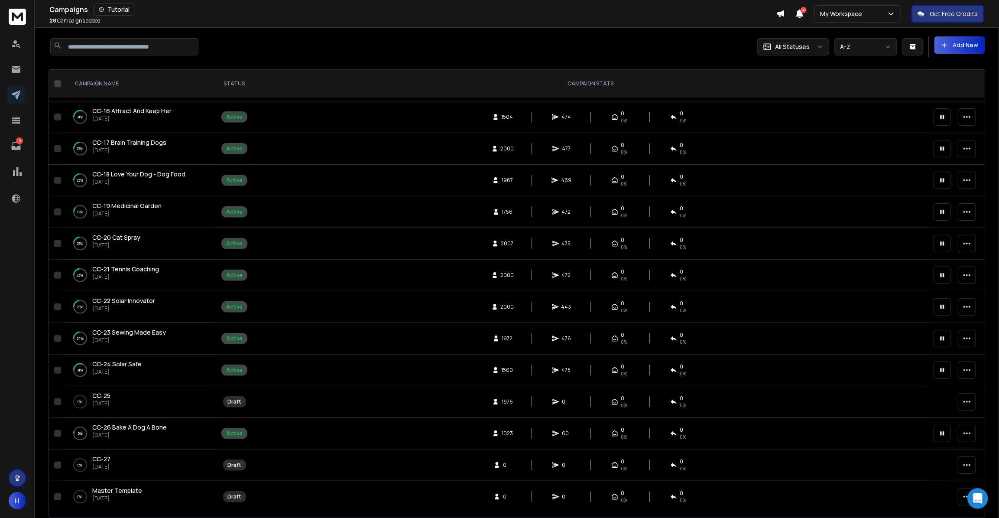
click at [135, 423] on span "CC-26 Bake A Dog A Bone" at bounding box center [129, 427] width 75 height 8
